Goal: Navigation & Orientation: Find specific page/section

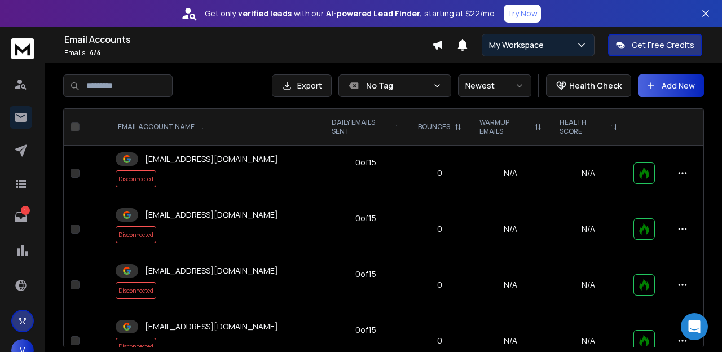
click at [529, 49] on p "My Workspace" at bounding box center [518, 44] width 59 height 11
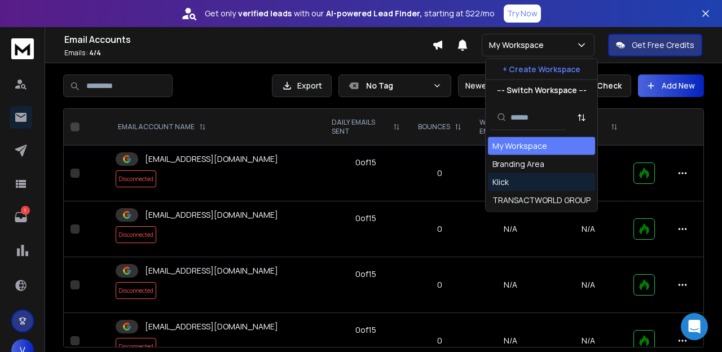
click at [499, 177] on div "Klick" at bounding box center [501, 182] width 16 height 11
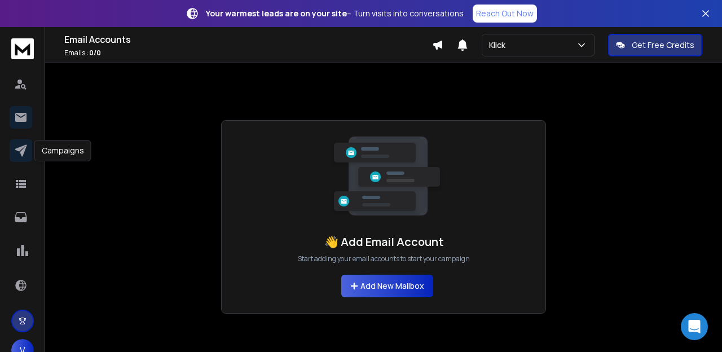
click at [23, 148] on icon at bounding box center [21, 150] width 12 height 12
